Goal: Check status

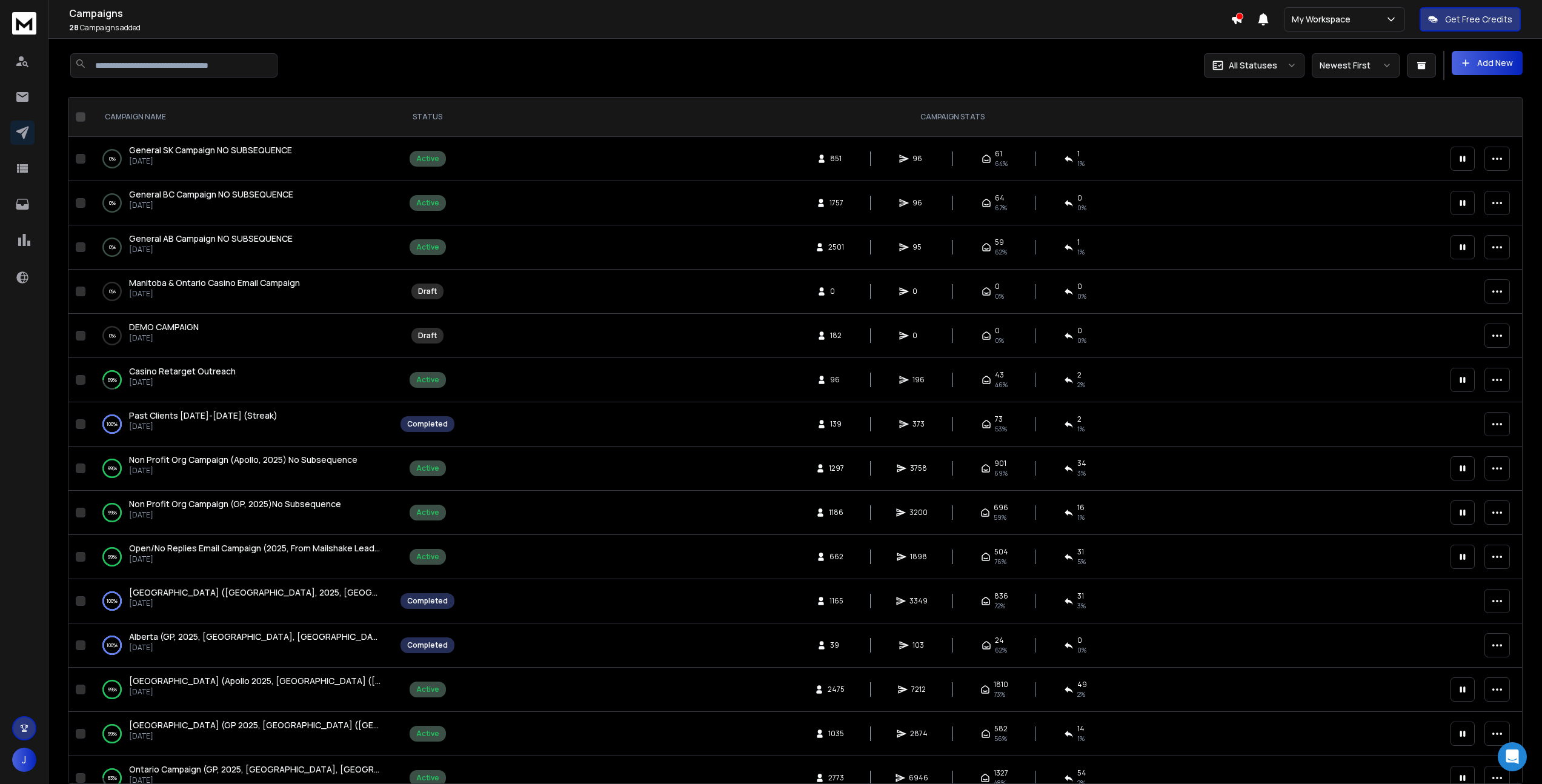
click at [216, 239] on span "General AB Campaign NO SUBSEQUENCE" at bounding box center [211, 239] width 164 height 12
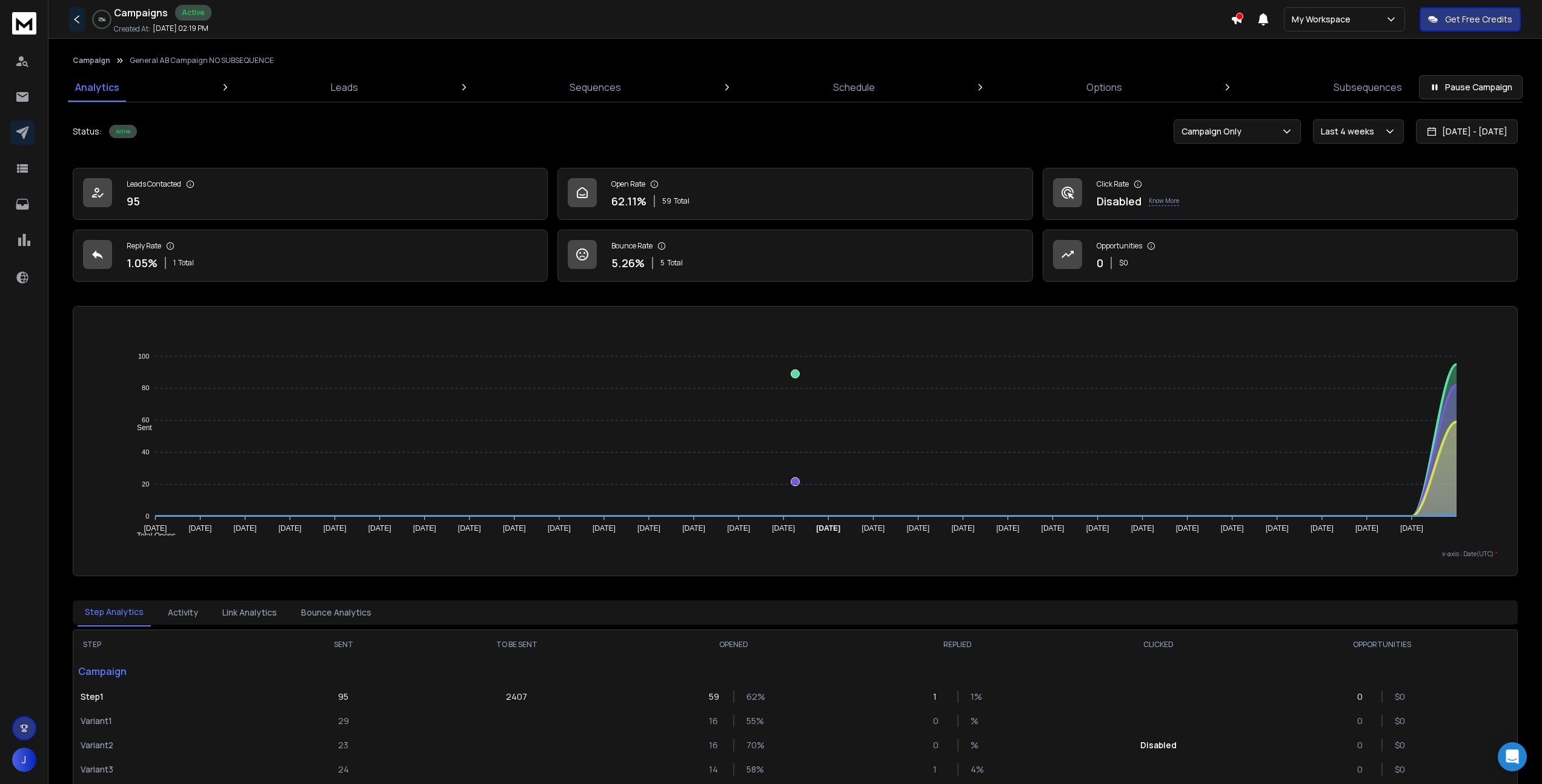
click at [79, 21] on icon at bounding box center [77, 19] width 11 height 11
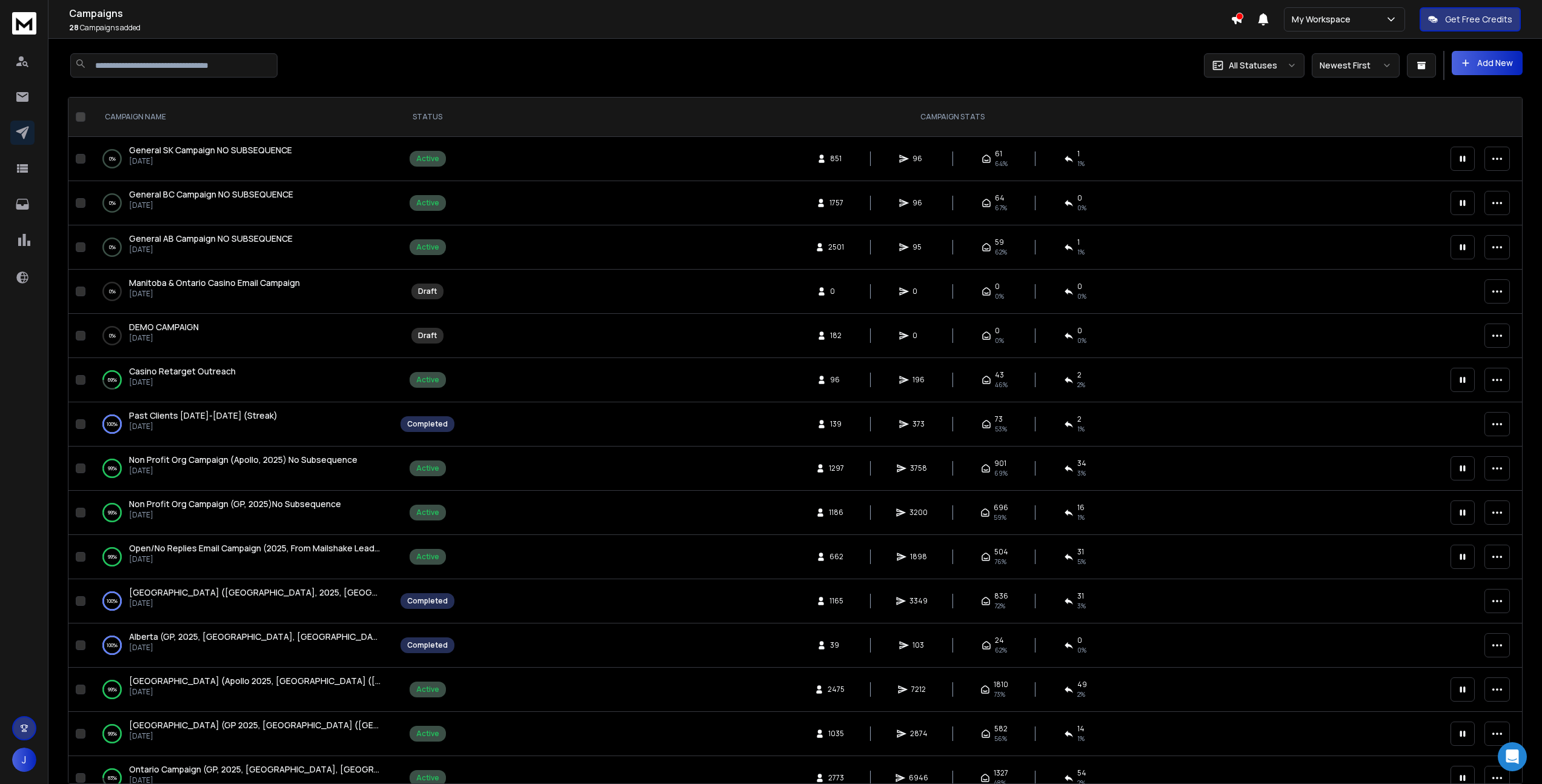
click at [258, 196] on span "General BC Campaign NO SUBSEQUENCE" at bounding box center [211, 194] width 164 height 12
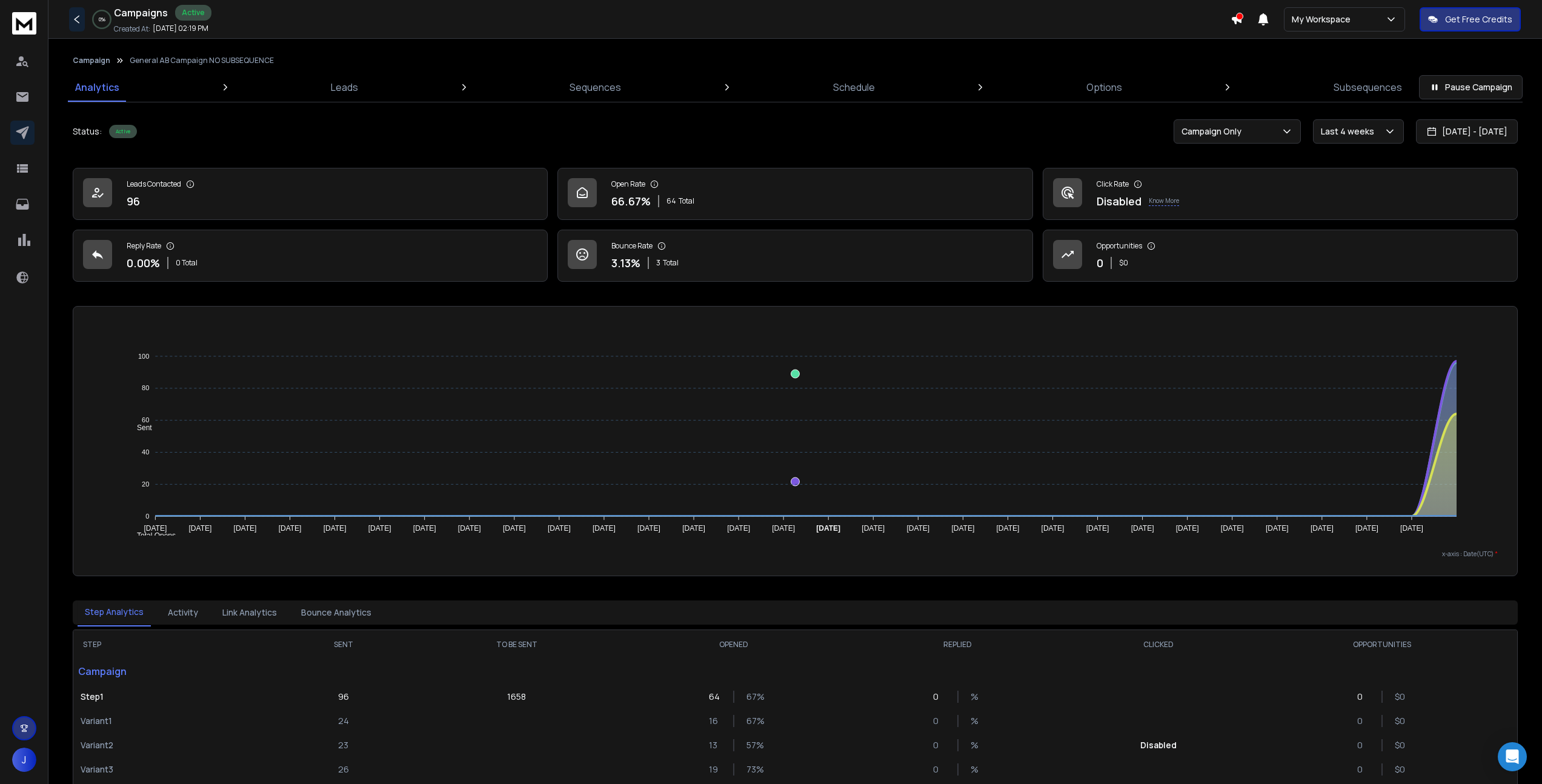
click at [76, 20] on icon at bounding box center [77, 19] width 5 height 8
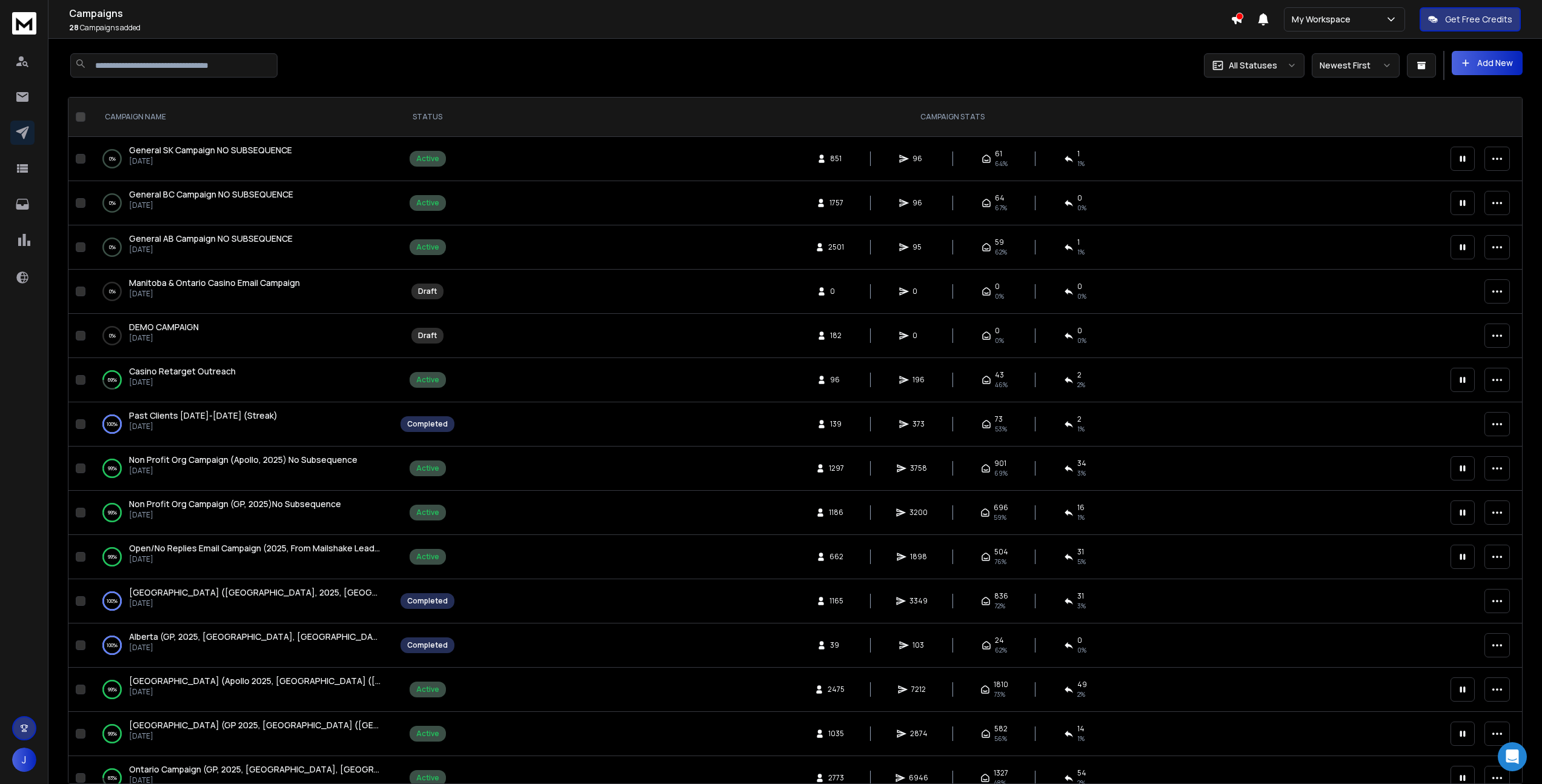
click at [218, 153] on span "General SK Campaign NO SUBSEQUENCE" at bounding box center [210, 150] width 163 height 12
